Goal: Communication & Community: Answer question/provide support

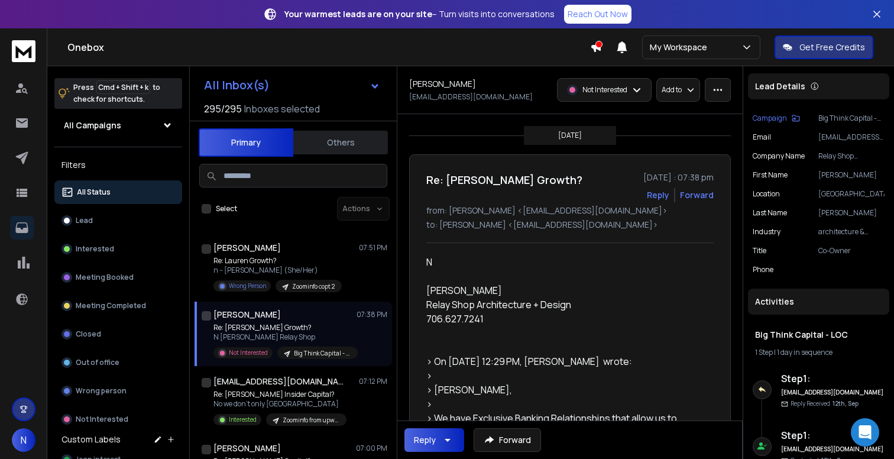
click at [360, 138] on button "Others" at bounding box center [340, 142] width 95 height 26
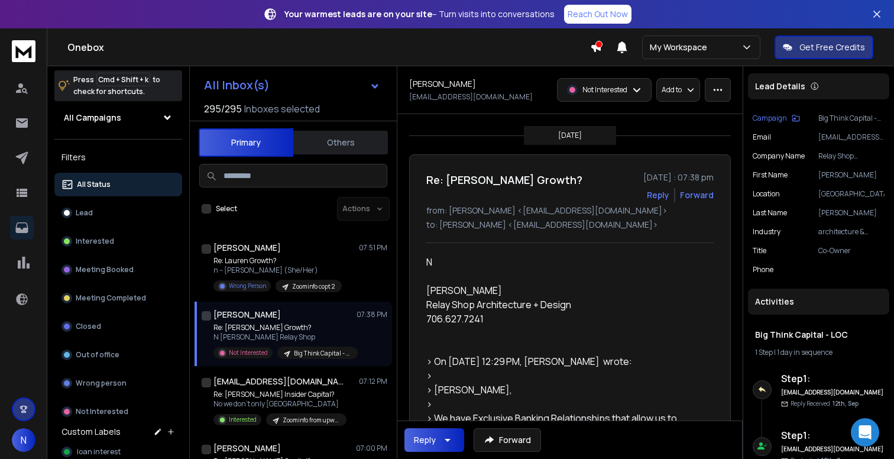
click at [360, 138] on button "Others" at bounding box center [340, 142] width 95 height 26
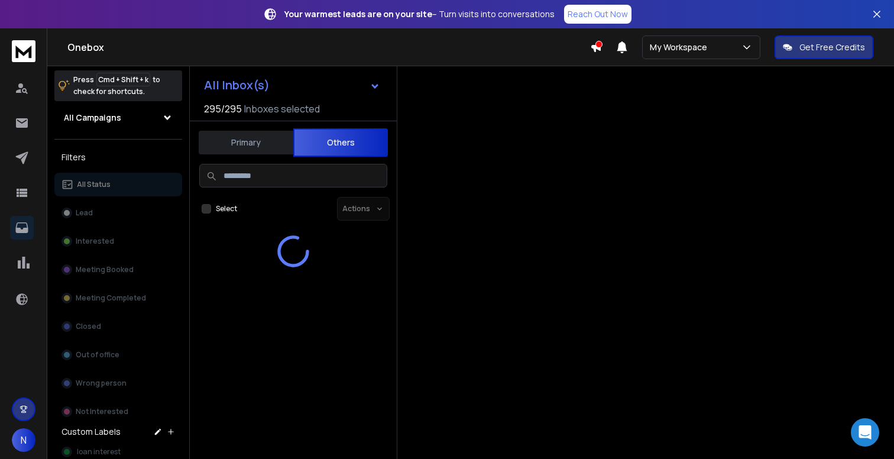
click at [245, 141] on button "Primary" at bounding box center [246, 142] width 95 height 26
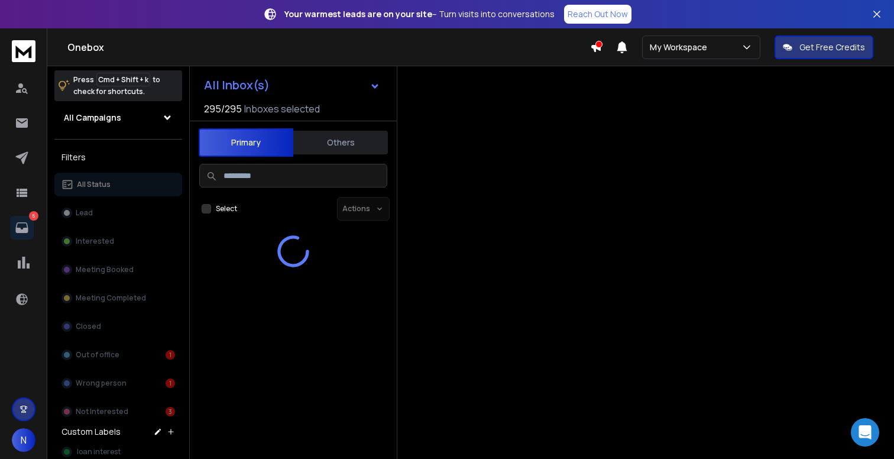
drag, startPoint x: 245, startPoint y: 141, endPoint x: 343, endPoint y: 177, distance: 105.1
click at [245, 141] on button "Primary" at bounding box center [246, 142] width 95 height 28
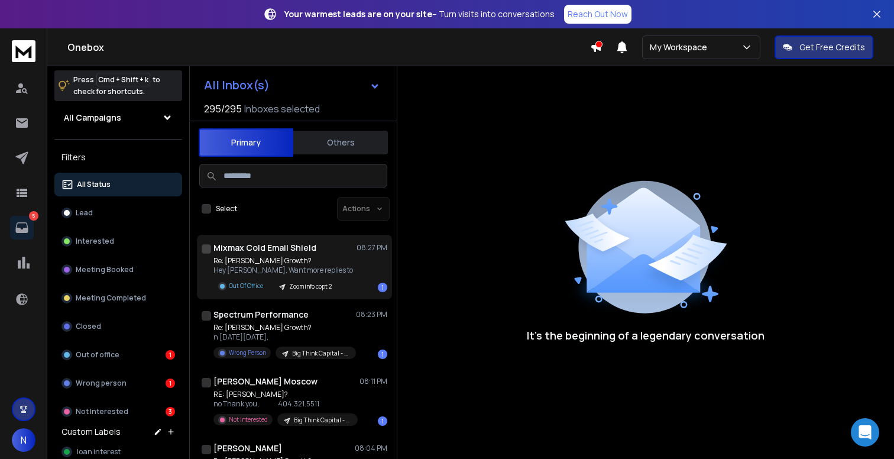
click at [329, 275] on div "Re: [PERSON_NAME] Growth? Hey [PERSON_NAME], Want more replies to Out Of Office…" at bounding box center [282, 274] width 139 height 36
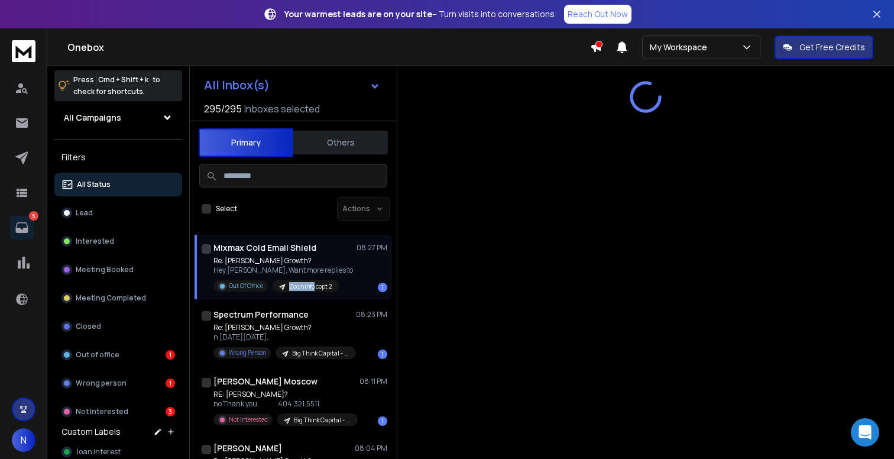
click at [329, 275] on div "Re: [PERSON_NAME] Growth? Hey [PERSON_NAME], Want more replies to Out Of Office…" at bounding box center [282, 274] width 139 height 36
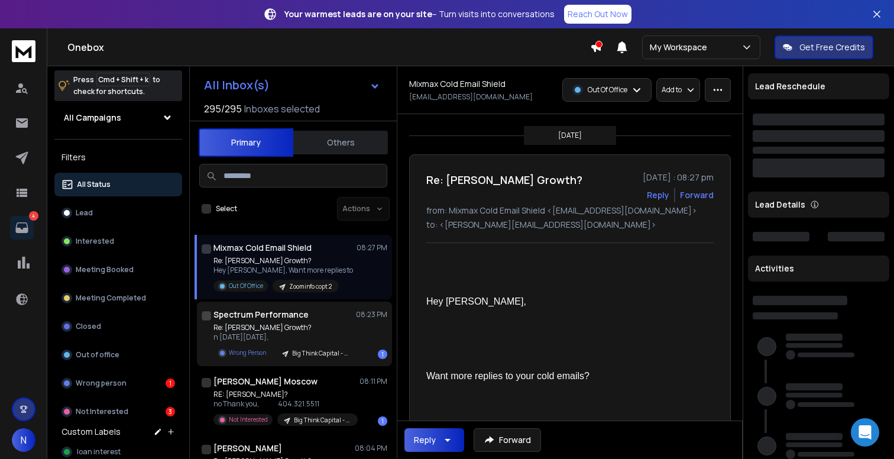
click at [340, 339] on p "n [DATE][DATE]," at bounding box center [284, 336] width 142 height 9
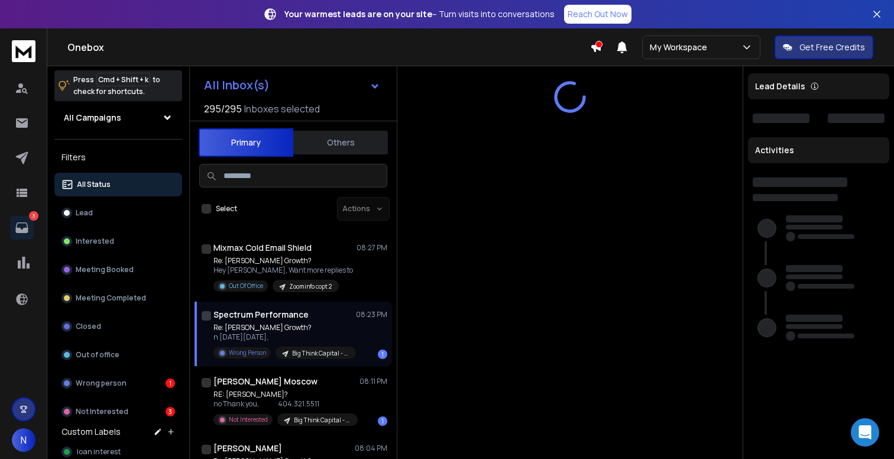
click at [340, 339] on p "n [DATE][DATE]," at bounding box center [284, 336] width 142 height 9
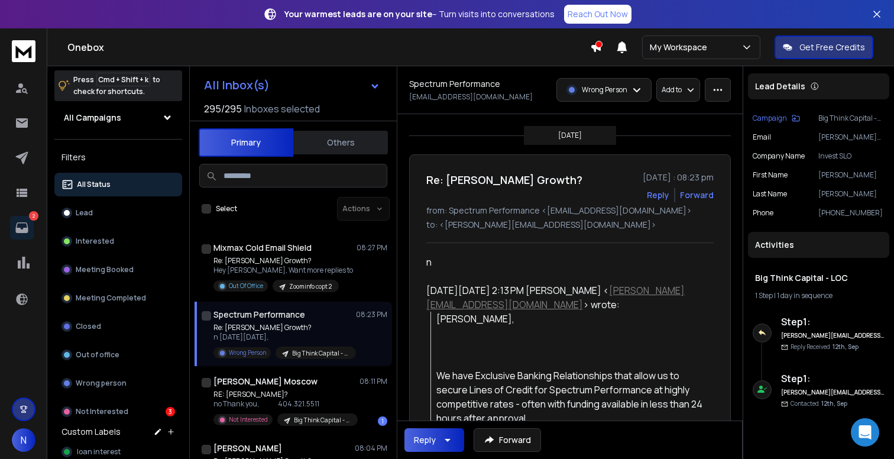
scroll to position [82, 0]
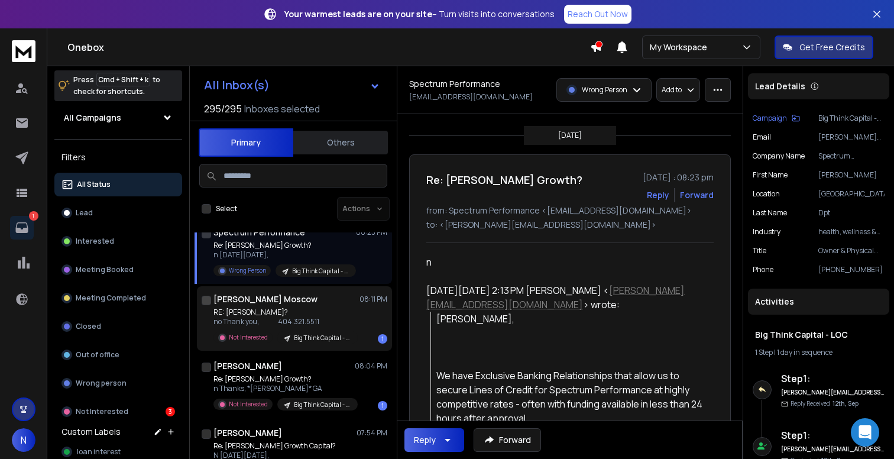
click at [367, 321] on div "RE: [PERSON_NAME]? no Thank you, 404.321.5511 Not Interested Big Think Capital …" at bounding box center [300, 325] width 174 height 36
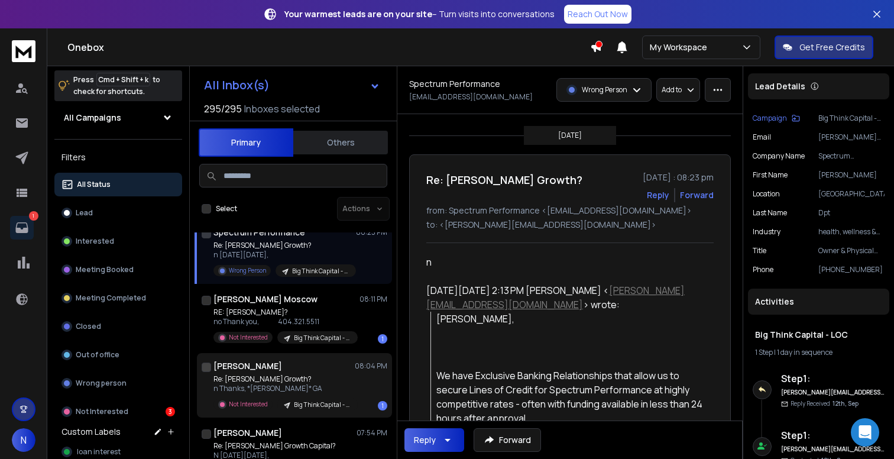
drag, startPoint x: 367, startPoint y: 321, endPoint x: 360, endPoint y: 370, distance: 49.6
click at [367, 325] on div "RE: [PERSON_NAME]? no Thank you, 404.321.5511 Not Interested Big Think Capital …" at bounding box center [300, 325] width 174 height 36
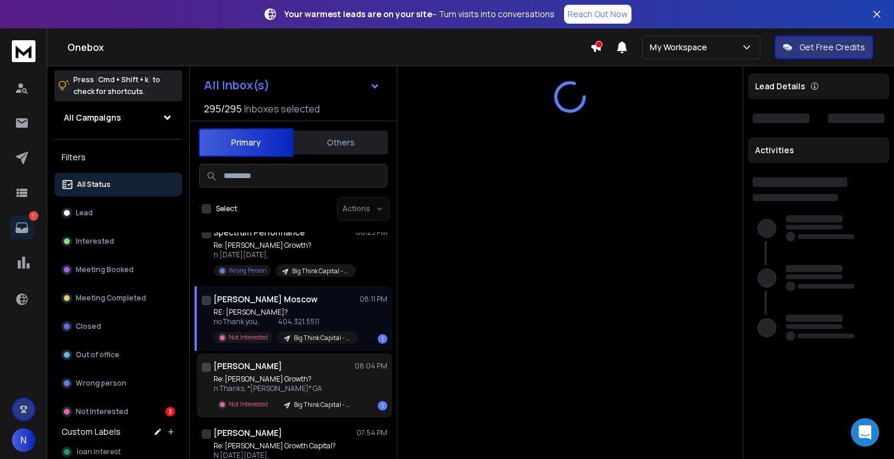
click at [356, 376] on div "Re: [PERSON_NAME] Growth? n Thanks, *[PERSON_NAME]* GA Not Interested Big Think…" at bounding box center [285, 392] width 144 height 36
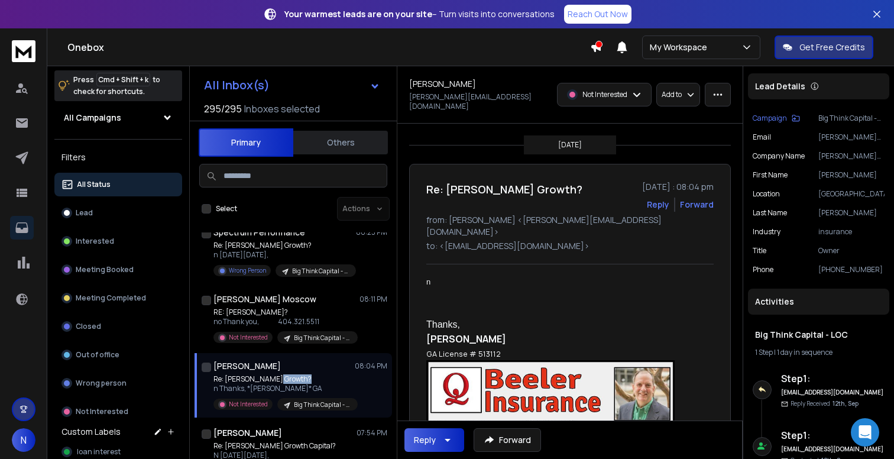
click at [330, 135] on button "Others" at bounding box center [340, 142] width 95 height 26
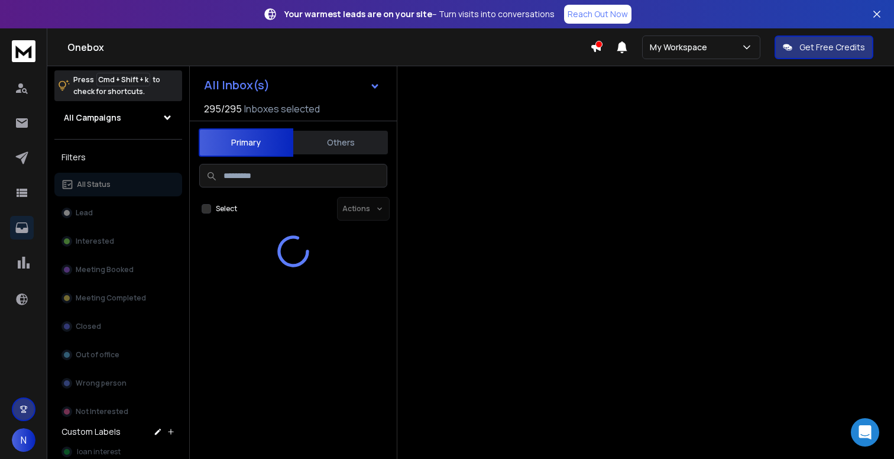
click at [267, 137] on button "Primary" at bounding box center [246, 142] width 95 height 28
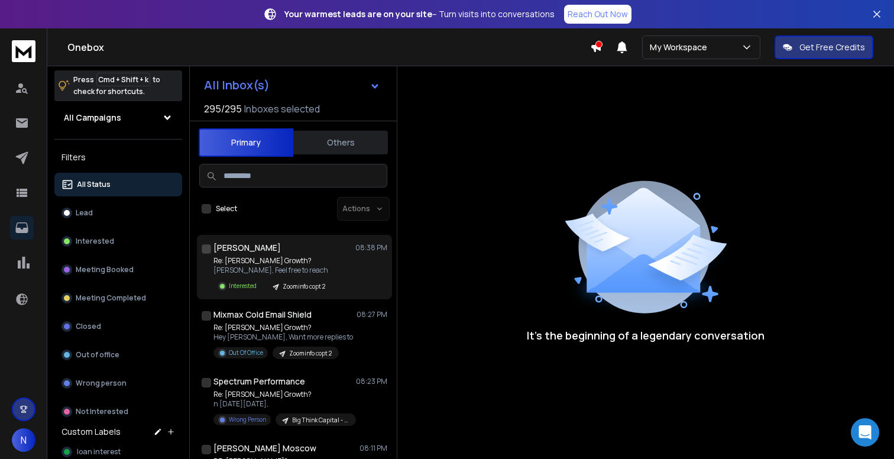
click at [287, 252] on div "[PERSON_NAME] 08:38 PM" at bounding box center [300, 248] width 174 height 12
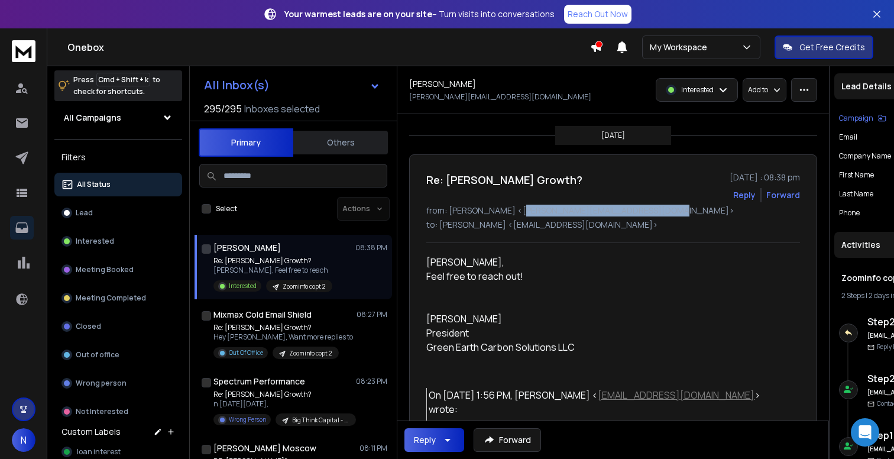
drag, startPoint x: 652, startPoint y: 209, endPoint x: 512, endPoint y: 205, distance: 139.5
click at [512, 205] on p "from: [PERSON_NAME] <[PERSON_NAME][EMAIL_ADDRESS][DOMAIN_NAME]>" at bounding box center [612, 210] width 373 height 12
copy p "[PERSON_NAME][EMAIL_ADDRESS][DOMAIN_NAME]"
drag, startPoint x: 423, startPoint y: 440, endPoint x: 464, endPoint y: 407, distance: 52.5
click at [423, 440] on div "Reply" at bounding box center [425, 440] width 22 height 12
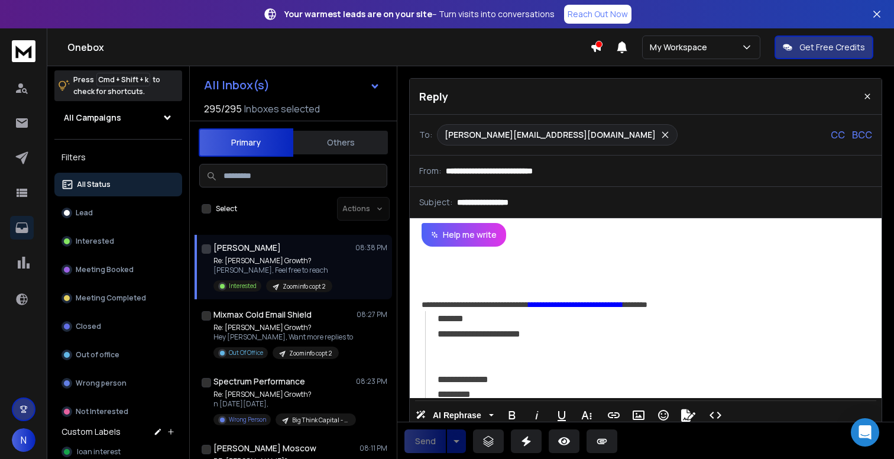
click at [682, 135] on input at bounding box center [723, 134] width 83 height 21
paste input "**********"
type input "**********"
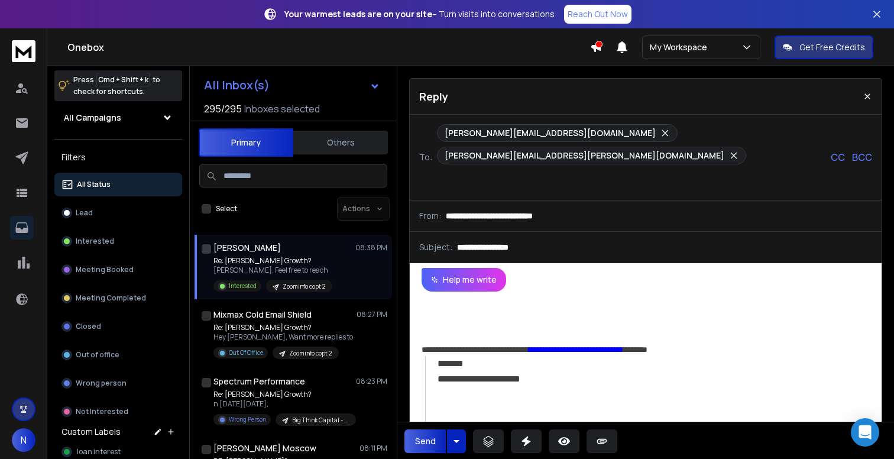
click at [507, 263] on div "**********" at bounding box center [646, 369] width 472 height 213
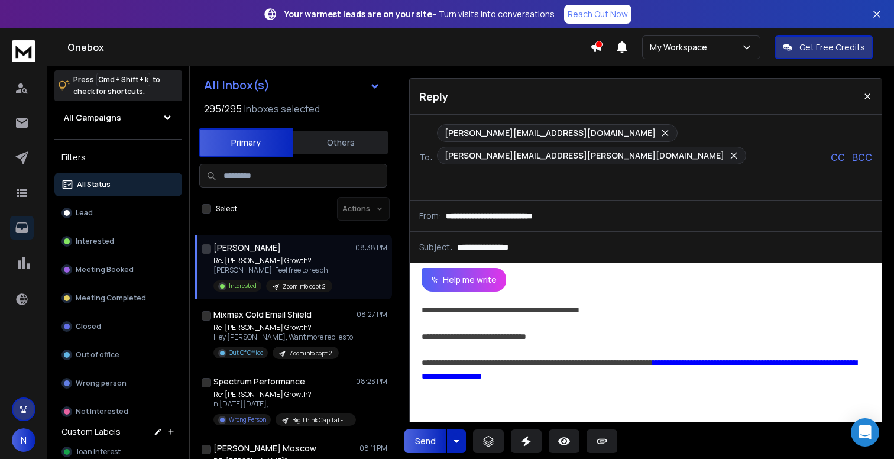
click at [427, 436] on button "Send" at bounding box center [424, 441] width 41 height 24
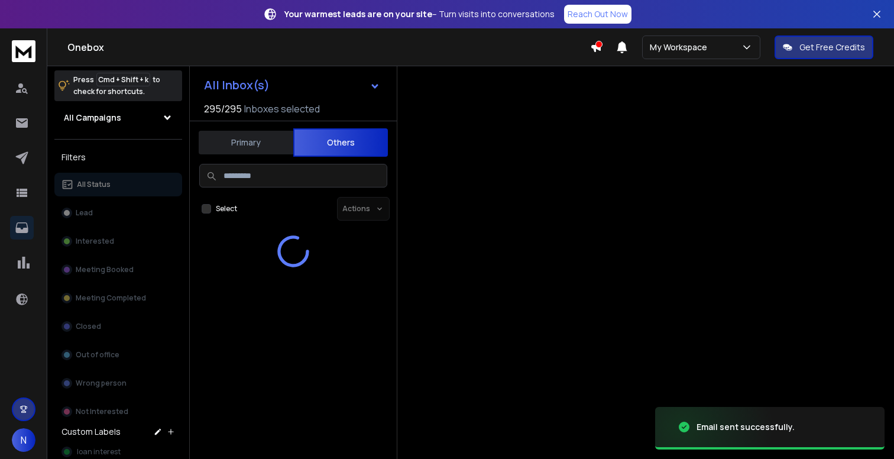
click at [304, 152] on button "Others" at bounding box center [340, 142] width 95 height 28
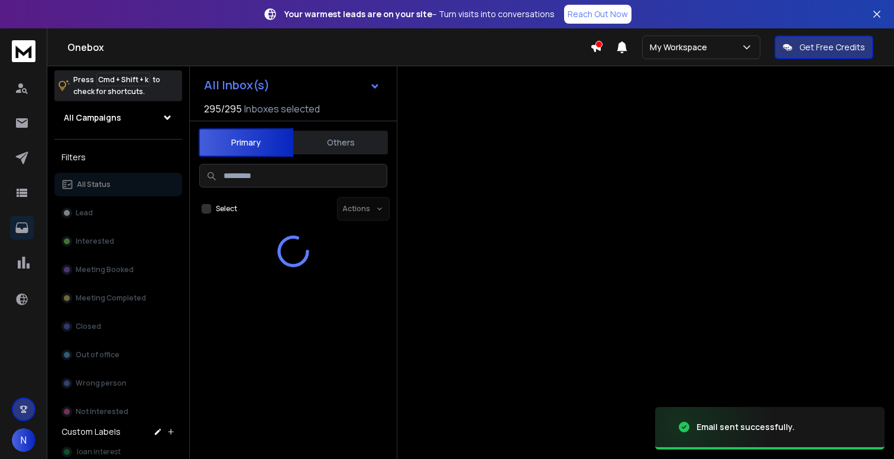
click at [246, 145] on button "Primary" at bounding box center [246, 142] width 95 height 28
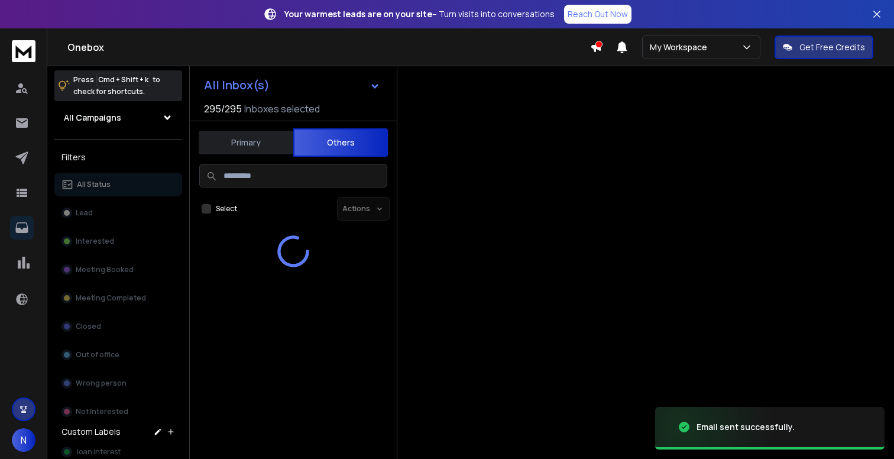
click at [316, 139] on button "Others" at bounding box center [340, 142] width 95 height 28
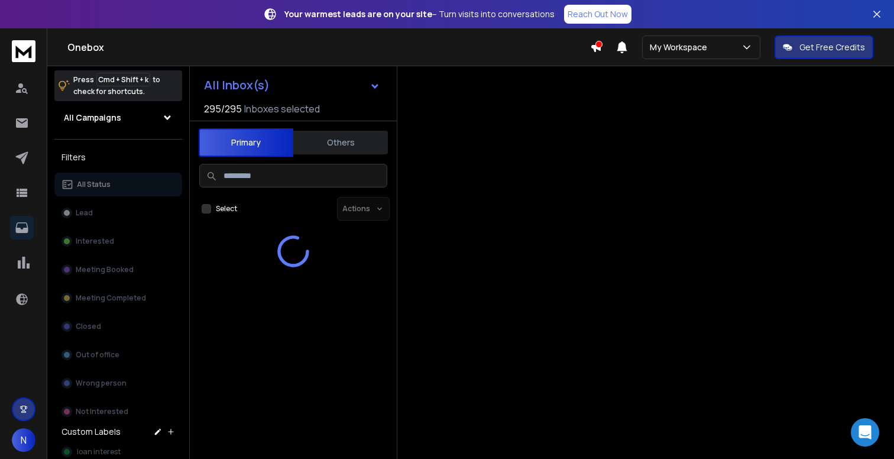
click at [264, 142] on button "Primary" at bounding box center [246, 142] width 95 height 28
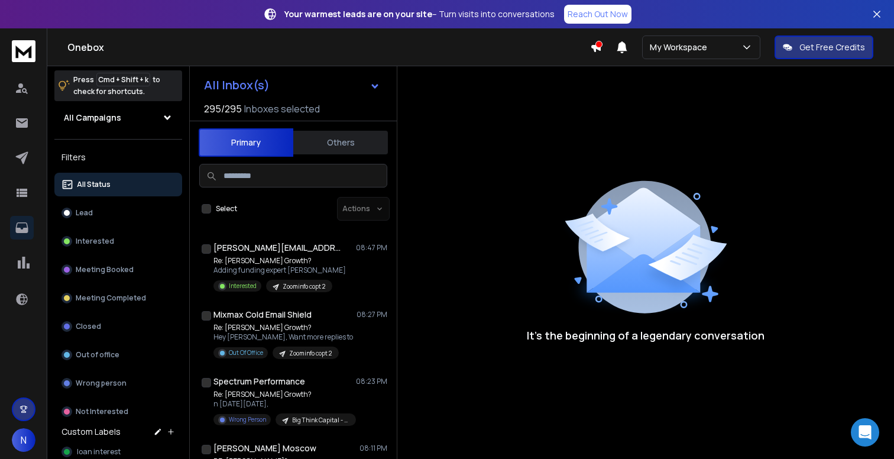
click at [363, 132] on button "Others" at bounding box center [340, 142] width 95 height 26
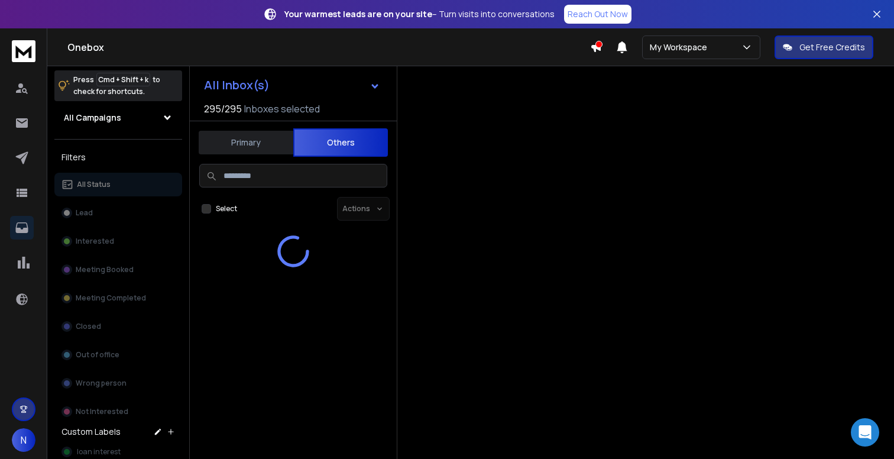
click at [356, 139] on button "Others" at bounding box center [340, 142] width 95 height 28
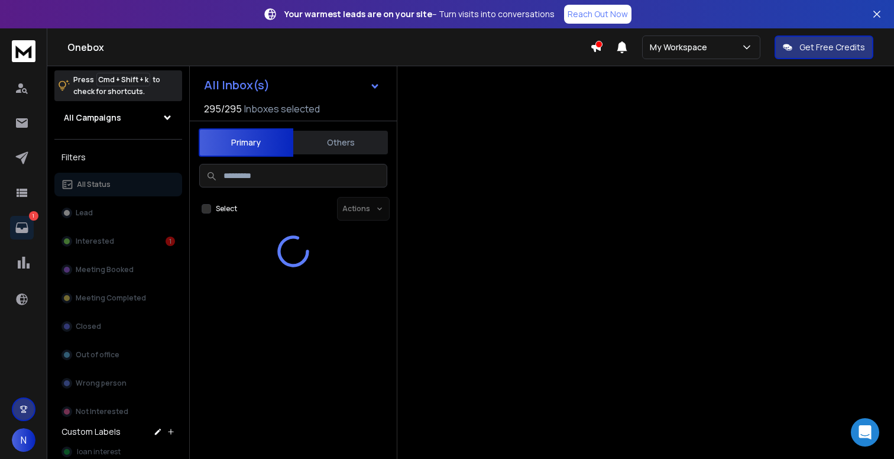
click at [249, 136] on button "Primary" at bounding box center [246, 142] width 95 height 28
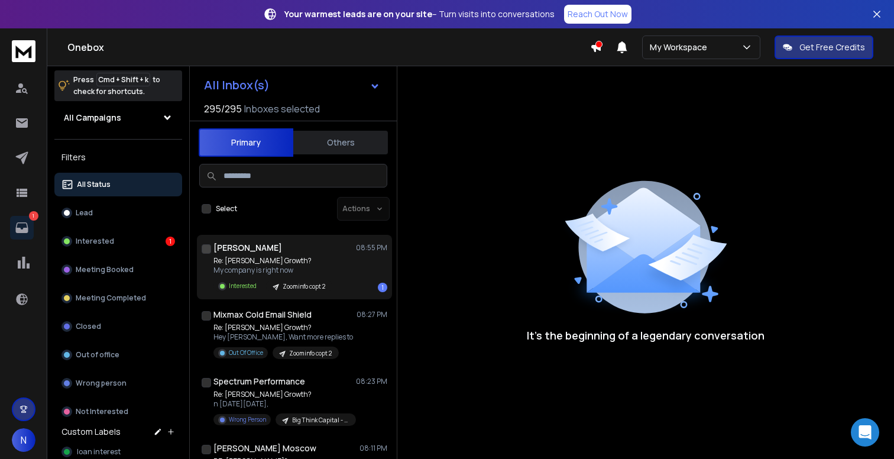
click at [344, 240] on div "[PERSON_NAME] 08:55 PM Re: [PERSON_NAME] Growth? My company is right now Intere…" at bounding box center [294, 267] width 195 height 64
